Goal: Task Accomplishment & Management: Complete application form

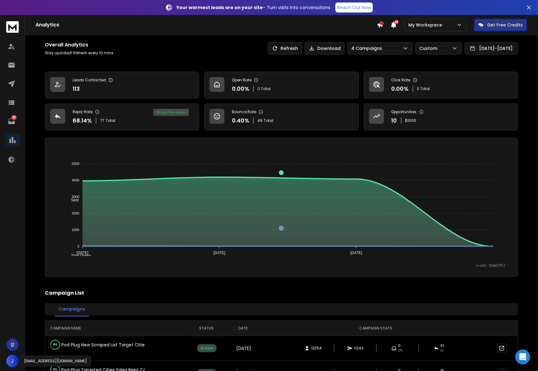
click at [13, 361] on span "J" at bounding box center [12, 361] width 12 height 12
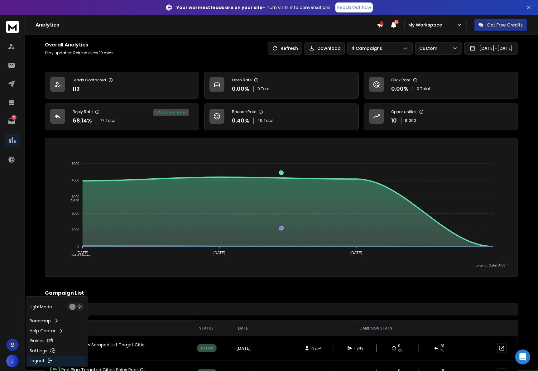
click at [58, 362] on div "Logout" at bounding box center [56, 360] width 59 height 10
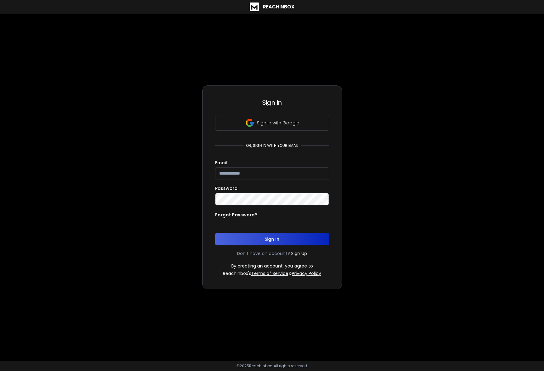
click at [268, 172] on input "email" at bounding box center [272, 173] width 114 height 12
click at [260, 176] on input "email" at bounding box center [272, 173] width 114 height 12
type input "**********"
click at [285, 236] on button "Sign In" at bounding box center [272, 239] width 114 height 12
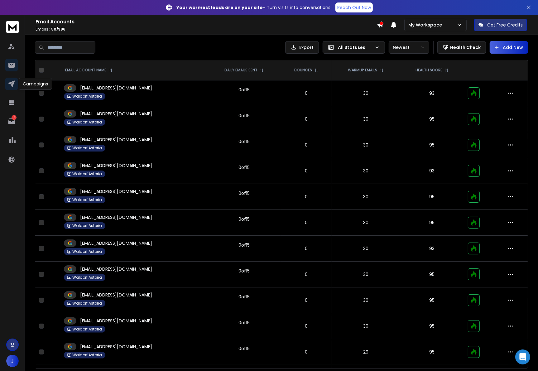
click at [11, 85] on icon at bounding box center [11, 83] width 7 height 7
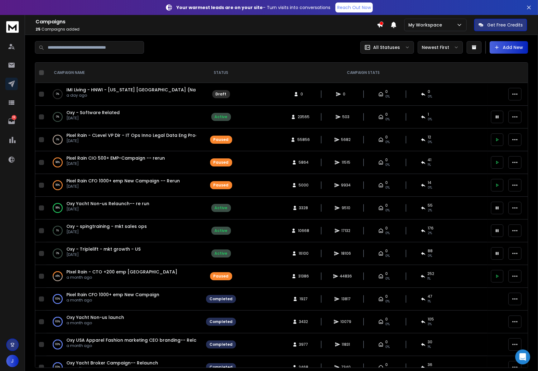
click at [91, 48] on input at bounding box center [89, 47] width 109 height 12
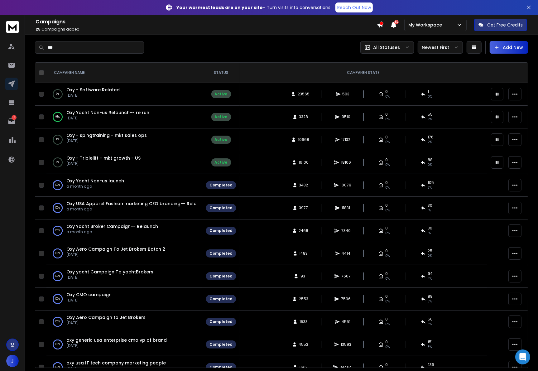
click at [201, 59] on div "*** Campaigns 25 Campaigns Added All Statuses Newest First Add New CAMPAIGN NAM…" at bounding box center [281, 204] width 493 height 326
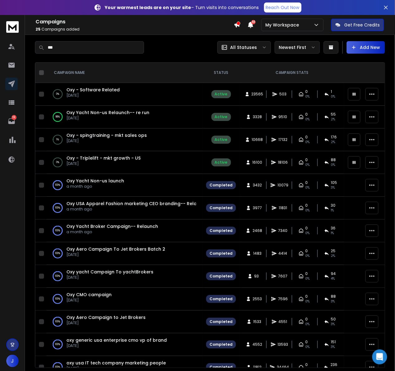
drag, startPoint x: 75, startPoint y: 47, endPoint x: 40, endPoint y: 45, distance: 35.2
click at [40, 45] on div "***" at bounding box center [89, 47] width 109 height 12
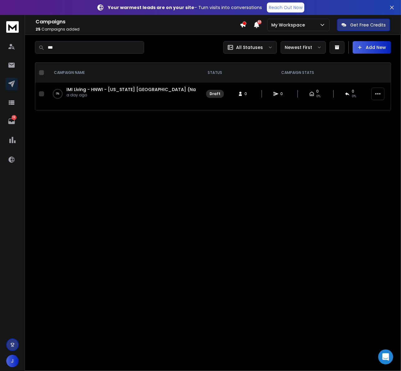
type input "***"
click at [120, 88] on span "IMI Living - HNWI - [US_STATE] [GEOGRAPHIC_DATA] (Napa SFBay)" at bounding box center [142, 89] width 152 height 6
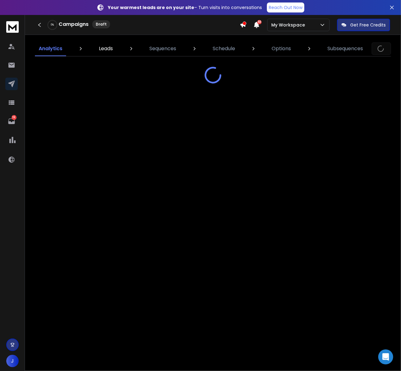
click at [110, 48] on p "Leads" at bounding box center [106, 48] width 14 height 7
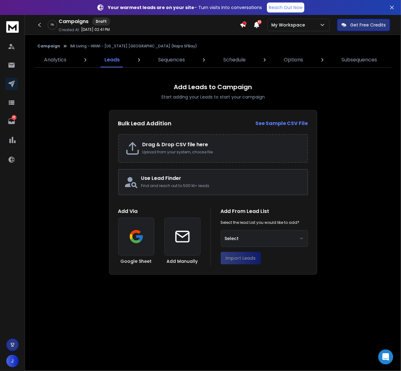
click at [161, 146] on h2 "Drag & Drop CSV file here" at bounding box center [221, 144] width 159 height 7
type input "**********"
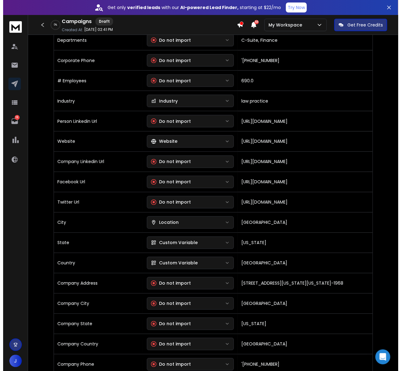
scroll to position [277, 0]
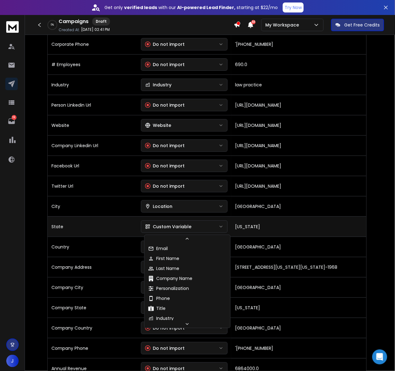
click at [192, 227] on div "Custom Variable" at bounding box center [168, 226] width 47 height 6
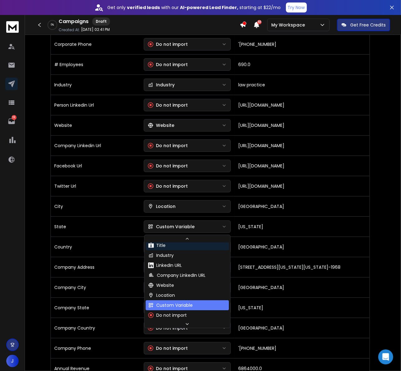
scroll to position [57, 0]
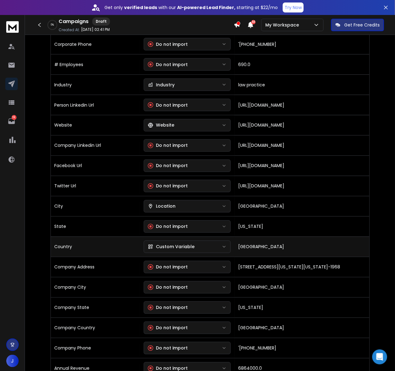
click at [188, 249] on div "Custom Variable" at bounding box center [171, 247] width 47 height 6
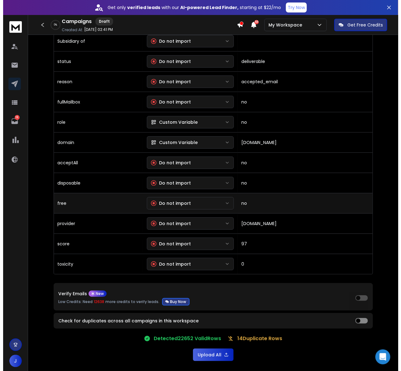
scroll to position [706, 0]
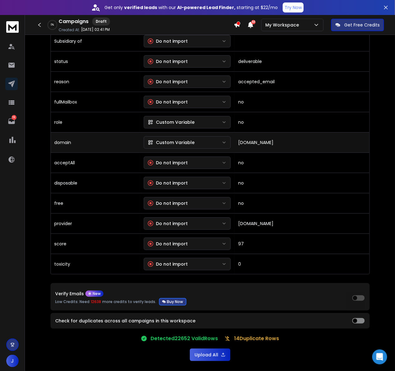
click at [216, 143] on button "Custom Variable" at bounding box center [187, 142] width 87 height 12
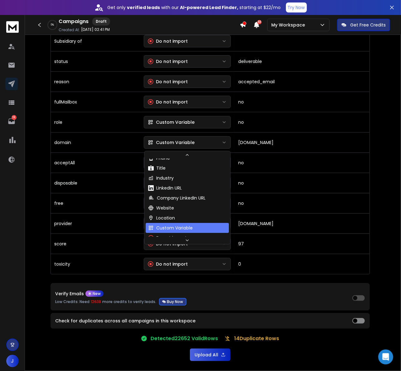
scroll to position [57, 0]
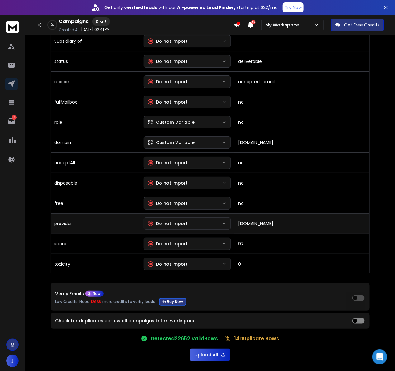
click at [193, 231] on td "Do not import" at bounding box center [187, 223] width 94 height 20
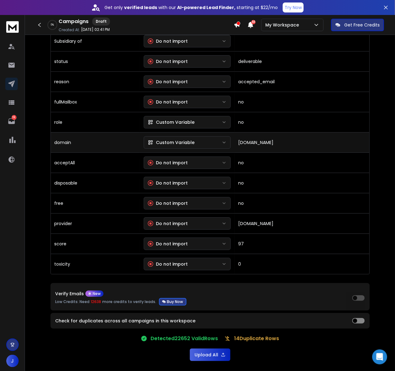
click at [200, 147] on button "Custom Variable" at bounding box center [187, 142] width 87 height 12
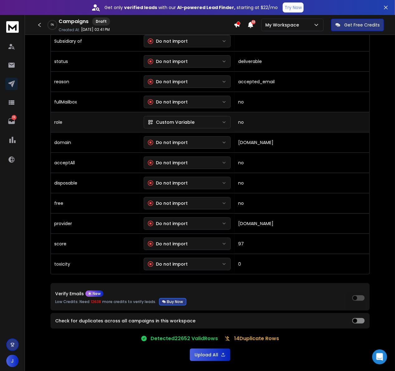
click at [181, 123] on div "Custom Variable" at bounding box center [171, 122] width 47 height 6
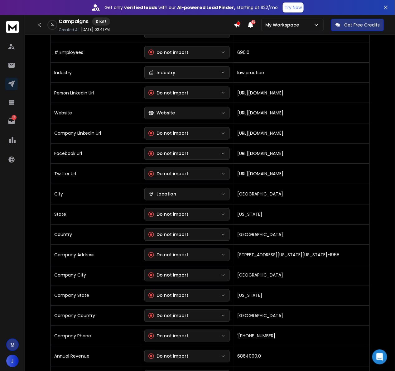
scroll to position [707, 0]
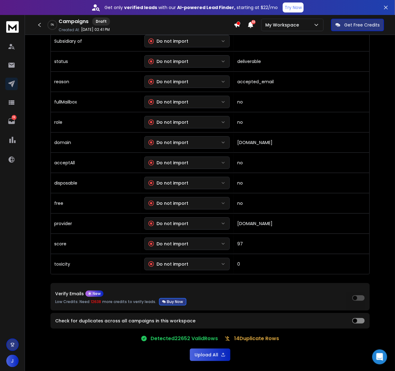
click at [212, 356] on button "Upload All" at bounding box center [210, 354] width 40 height 12
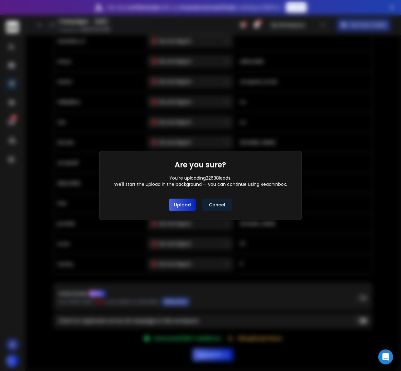
click at [183, 207] on button "Upload" at bounding box center [182, 204] width 27 height 12
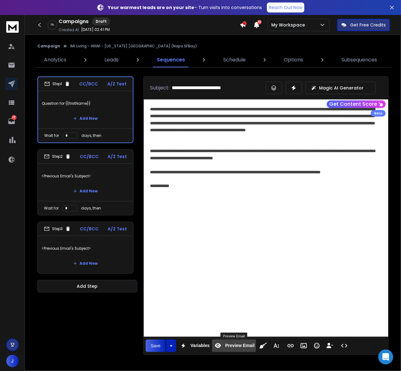
click at [234, 346] on span "Preview Email" at bounding box center [240, 345] width 32 height 5
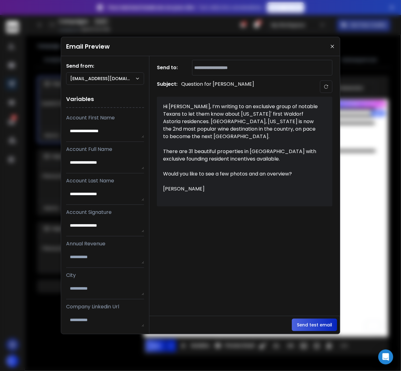
click at [311, 108] on div "Hi [PERSON_NAME], I’m writing to an exclusive group of notable Texans to let th…" at bounding box center [241, 121] width 156 height 37
click at [333, 48] on icon at bounding box center [332, 46] width 5 height 5
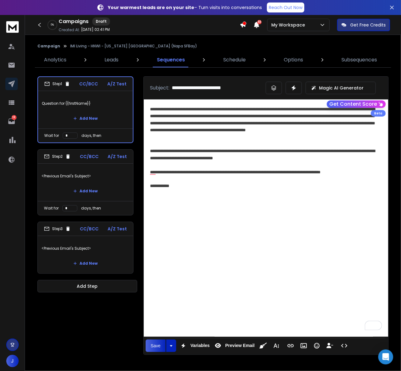
click at [206, 117] on div "**********" at bounding box center [266, 123] width 232 height 35
click at [164, 118] on div "**********" at bounding box center [266, 123] width 232 height 35
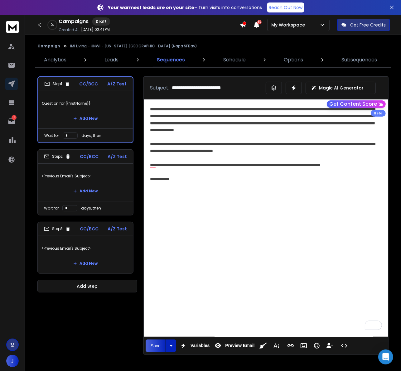
click at [227, 202] on div "**********" at bounding box center [266, 217] width 244 height 237
click at [245, 343] on span "Preview Email" at bounding box center [240, 345] width 32 height 5
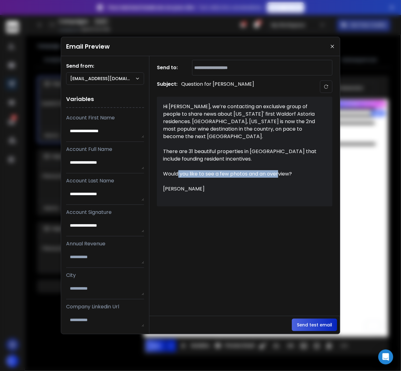
drag, startPoint x: 180, startPoint y: 173, endPoint x: 269, endPoint y: 181, distance: 88.5
click at [282, 170] on div "Would you like to see a few photos and an overview?" at bounding box center [241, 173] width 156 height 7
click at [240, 195] on div at bounding box center [241, 196] width 156 height 7
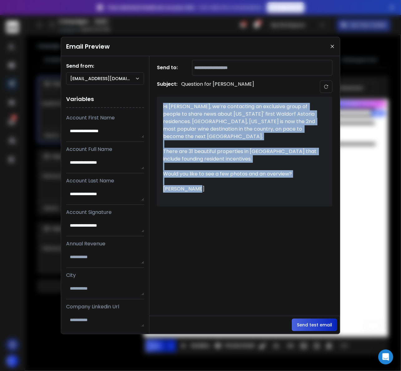
drag, startPoint x: 165, startPoint y: 105, endPoint x: 228, endPoint y: 188, distance: 103.9
click at [228, 188] on div "Hi [PERSON_NAME], we’re contacting an exclusive group of people to share news a…" at bounding box center [241, 151] width 156 height 97
copy div "Hi [PERSON_NAME], we’re contacting an exclusive group of people to share news a…"
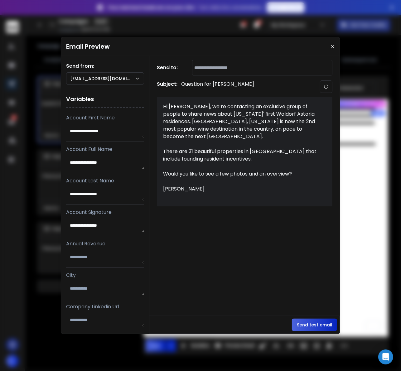
click at [221, 237] on div "Send to: Subject: Question for [PERSON_NAME] Hi [PERSON_NAME], we’re contacting…" at bounding box center [244, 195] width 191 height 278
click at [334, 48] on icon at bounding box center [332, 46] width 5 height 5
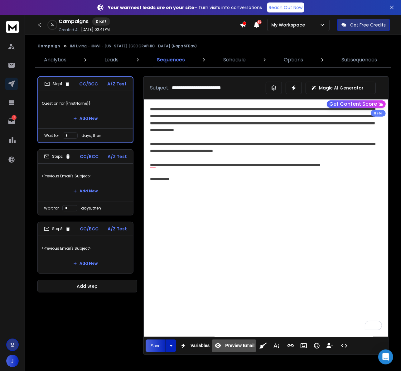
click at [242, 343] on span "Preview Email" at bounding box center [240, 345] width 32 height 5
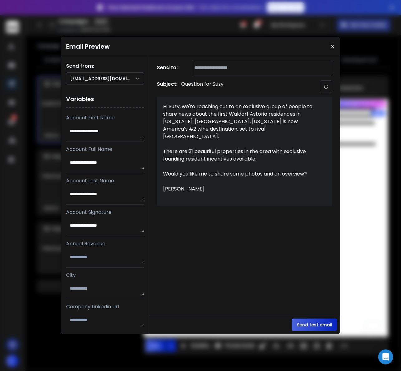
click at [331, 48] on icon at bounding box center [332, 46] width 5 height 5
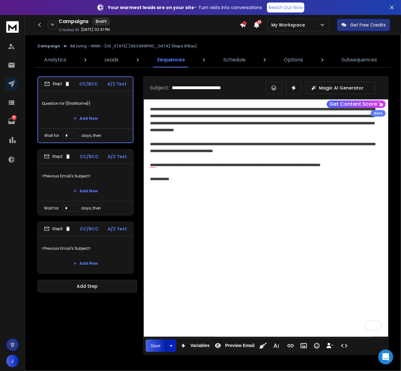
click at [76, 174] on p "<Previous Email's Subject>" at bounding box center [85, 175] width 88 height 17
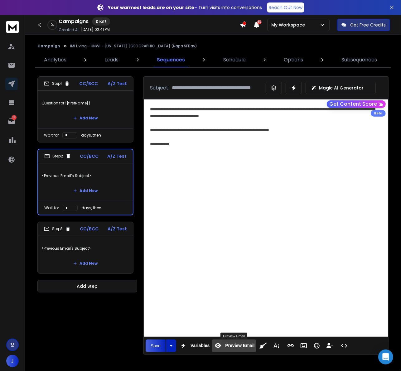
click at [241, 344] on span "Preview Email" at bounding box center [240, 345] width 32 height 5
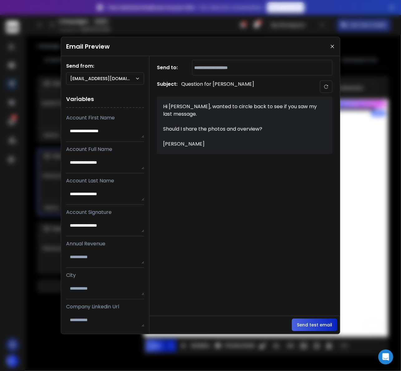
click at [331, 47] on icon at bounding box center [332, 46] width 3 height 3
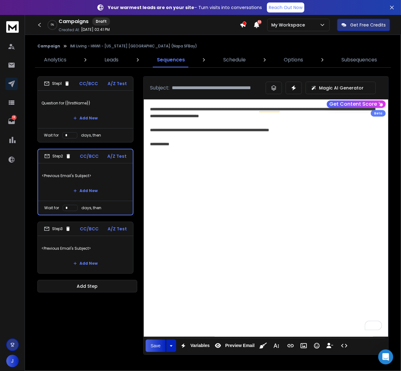
click at [83, 247] on p "<Previous Email's Subject>" at bounding box center [85, 248] width 88 height 17
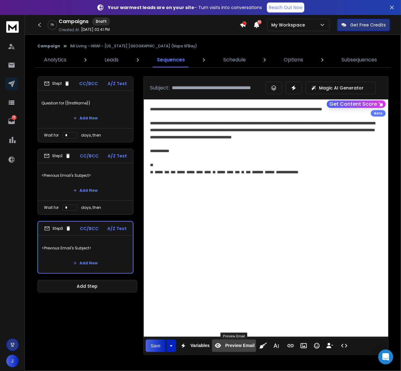
click at [233, 343] on span "Preview Email" at bounding box center [240, 345] width 32 height 5
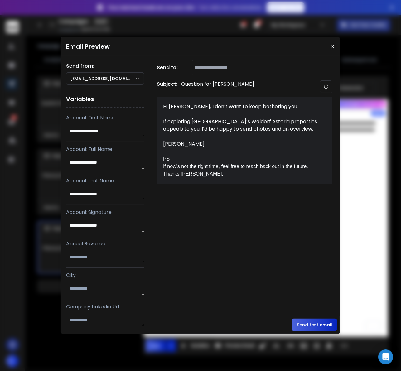
click at [330, 47] on icon at bounding box center [332, 46] width 5 height 5
